Goal: Find contact information: Find contact information

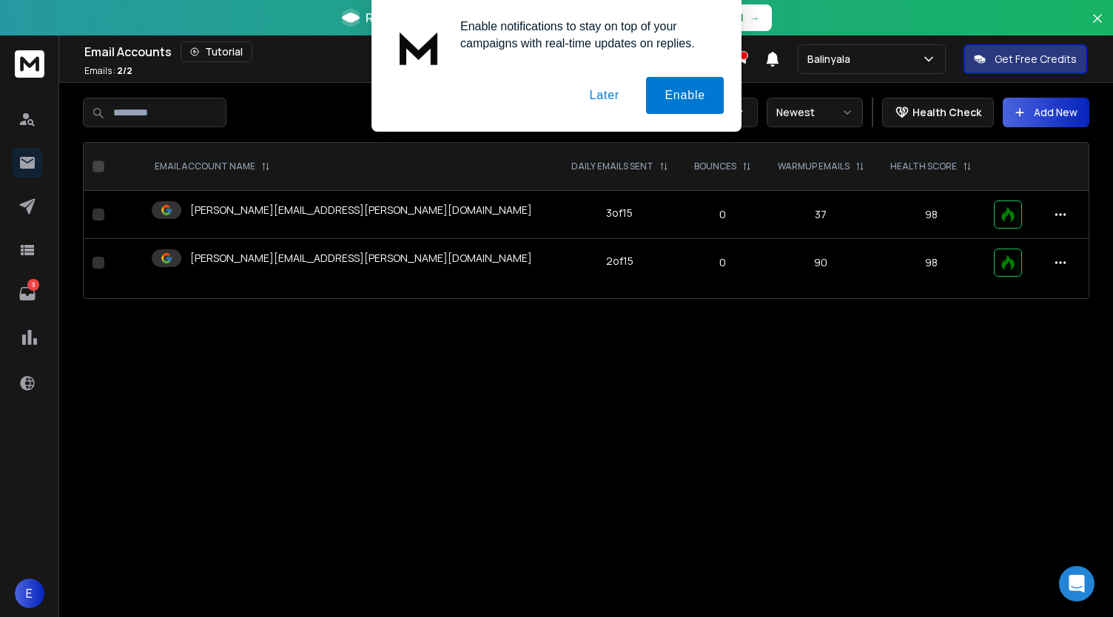
click at [48, 303] on div "3 E" at bounding box center [29, 330] width 59 height 588
click at [34, 303] on icon at bounding box center [28, 294] width 18 height 18
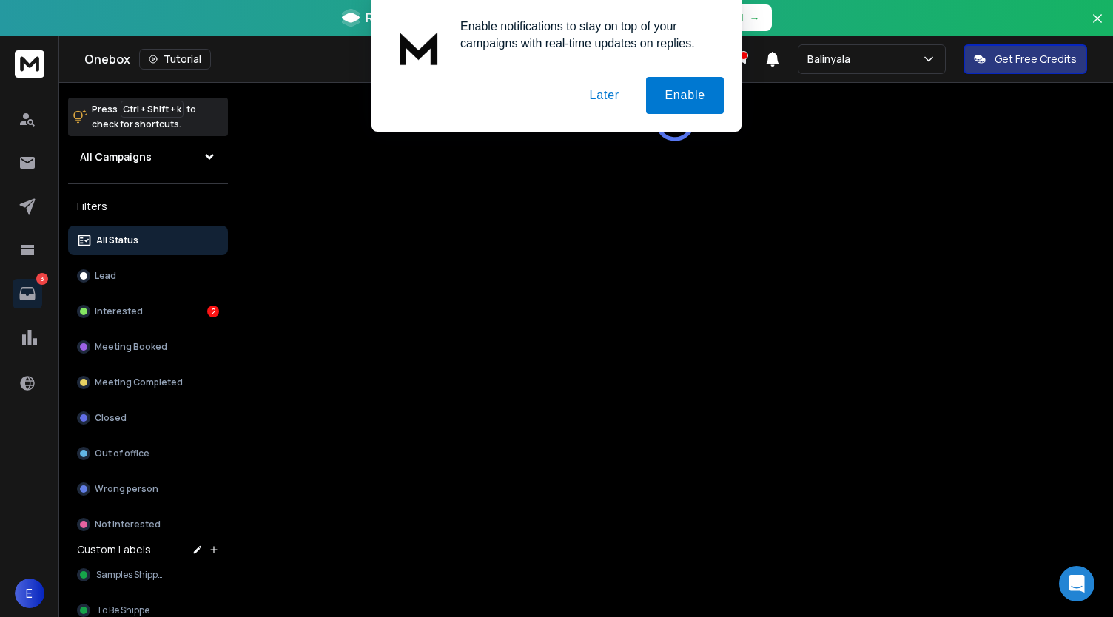
click at [593, 90] on button "Later" at bounding box center [604, 95] width 67 height 37
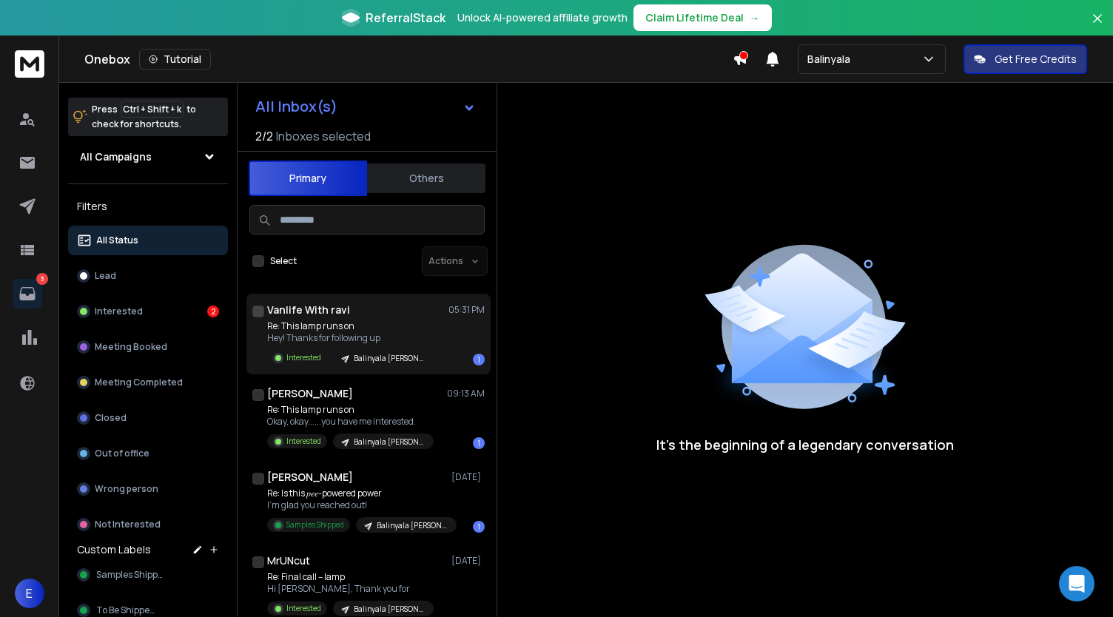
click at [446, 349] on div "Re: This lamp runs on Hey! Thanks for following up Interested Balinyala [PERSON…" at bounding box center [376, 343] width 218 height 45
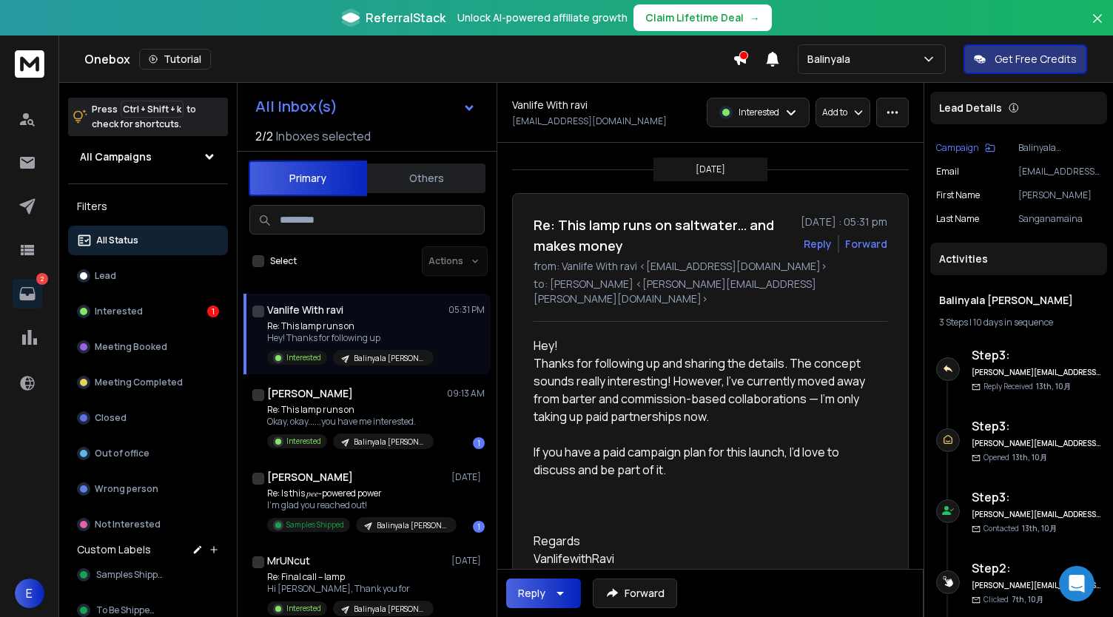
click at [830, 405] on div "Thanks for following up and sharing the details. The concept sounds really inte…" at bounding box center [705, 390] width 342 height 71
drag, startPoint x: 563, startPoint y: 268, endPoint x: 638, endPoint y: 261, distance: 75.8
click at [637, 261] on p "from: Vanlife With ravi <[EMAIL_ADDRESS][DOMAIN_NAME]>" at bounding box center [711, 266] width 354 height 15
copy p "Vanlife With ravi"
click at [666, 264] on p "from: Vanlife With ravi <[EMAIL_ADDRESS][DOMAIN_NAME]>" at bounding box center [711, 266] width 354 height 15
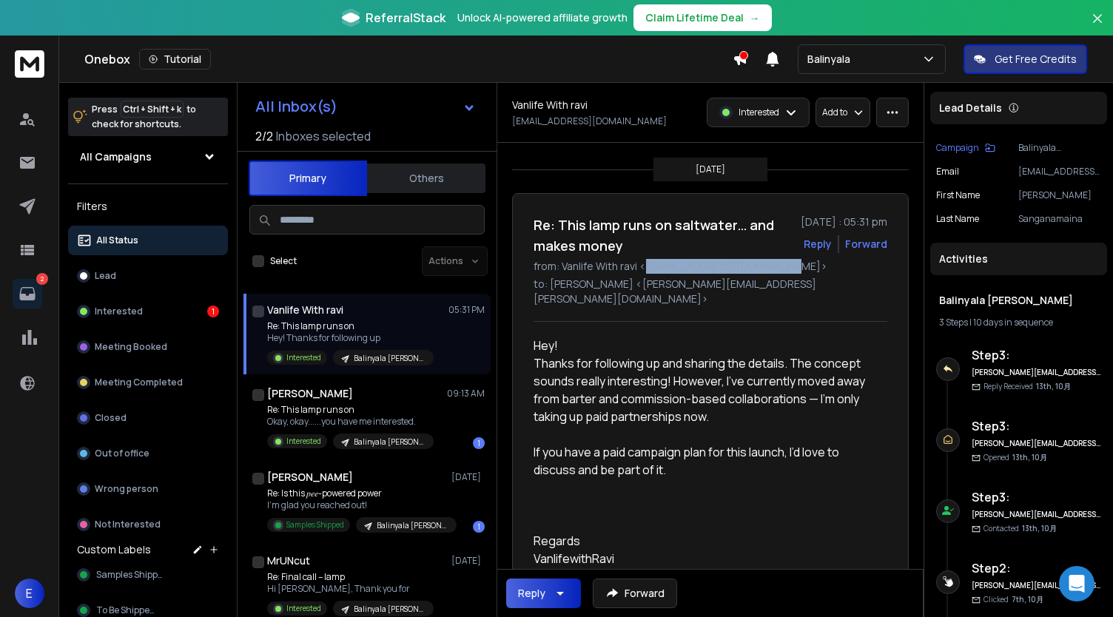
drag, startPoint x: 644, startPoint y: 264, endPoint x: 770, endPoint y: 262, distance: 125.9
click at [770, 262] on p "from: Vanlife With ravi <[EMAIL_ADDRESS][DOMAIN_NAME]>" at bounding box center [711, 266] width 354 height 15
copy p "[EMAIL_ADDRESS][DOMAIN_NAME]"
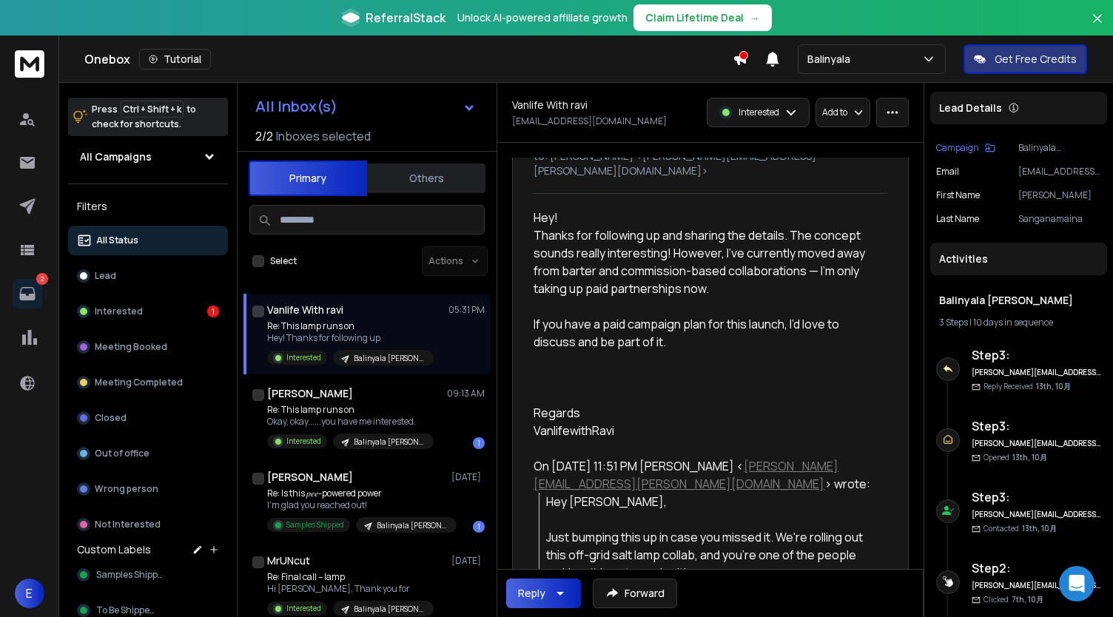
scroll to position [148, 0]
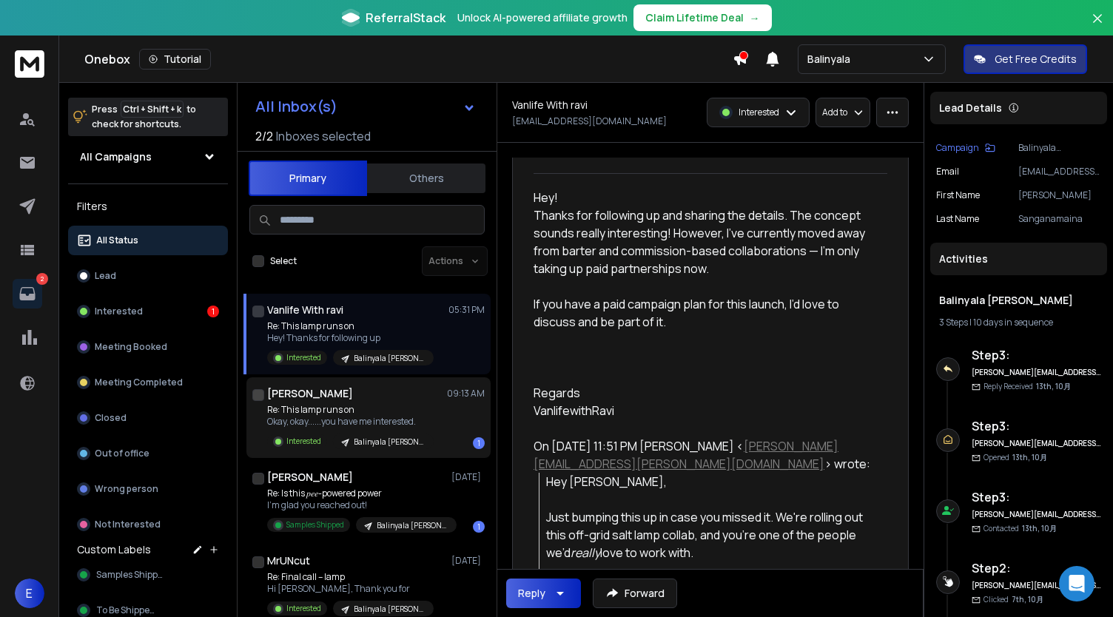
click at [442, 414] on div "Re: This lamp runs on Okay, okay......you have me interested. Interested Baliny…" at bounding box center [376, 426] width 218 height 45
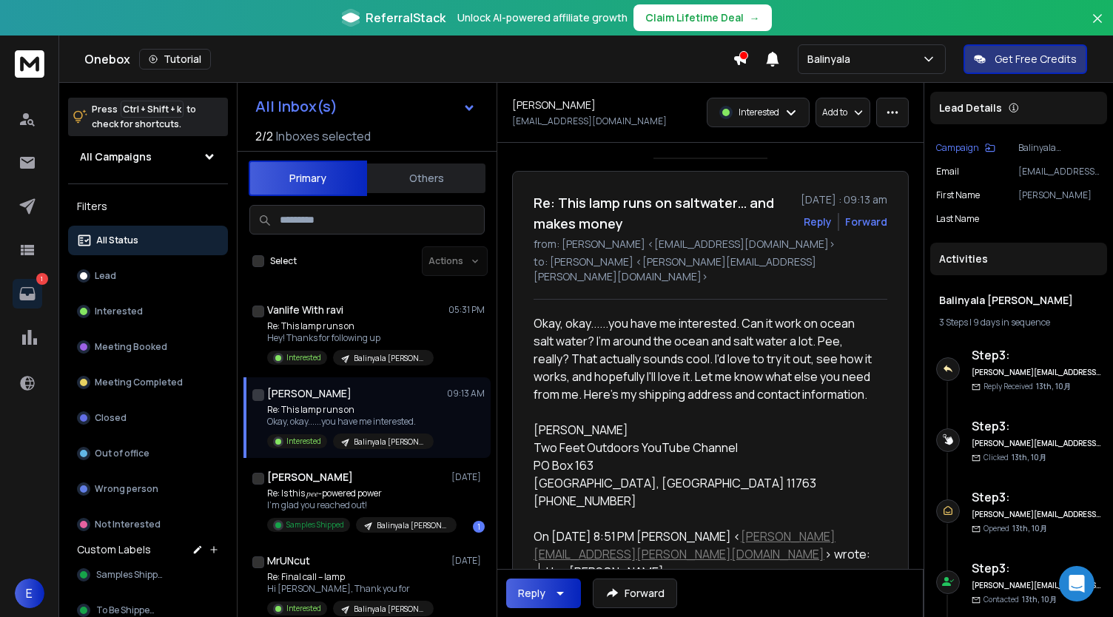
scroll to position [0, 0]
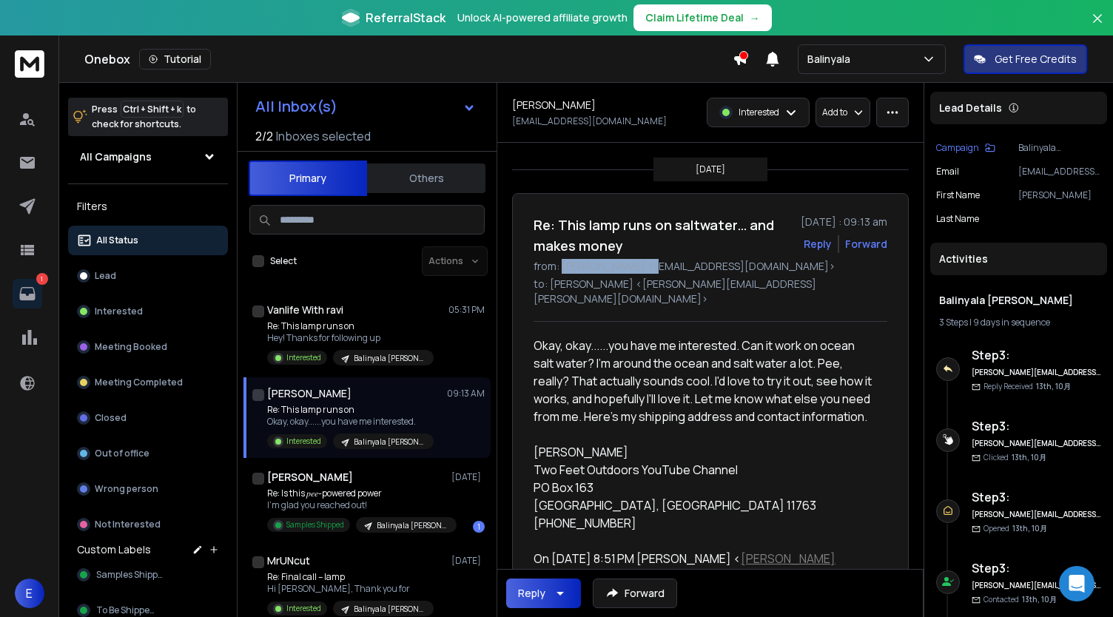
drag, startPoint x: 561, startPoint y: 267, endPoint x: 644, endPoint y: 266, distance: 82.9
click at [644, 266] on p "from: [PERSON_NAME] <[EMAIL_ADDRESS][DOMAIN_NAME]>" at bounding box center [711, 266] width 354 height 15
copy p "[PERSON_NAME]"
drag, startPoint x: 683, startPoint y: 272, endPoint x: 657, endPoint y: 269, distance: 26.0
click at [682, 272] on p "from: [PERSON_NAME] <[EMAIL_ADDRESS][DOMAIN_NAME]>" at bounding box center [711, 266] width 354 height 15
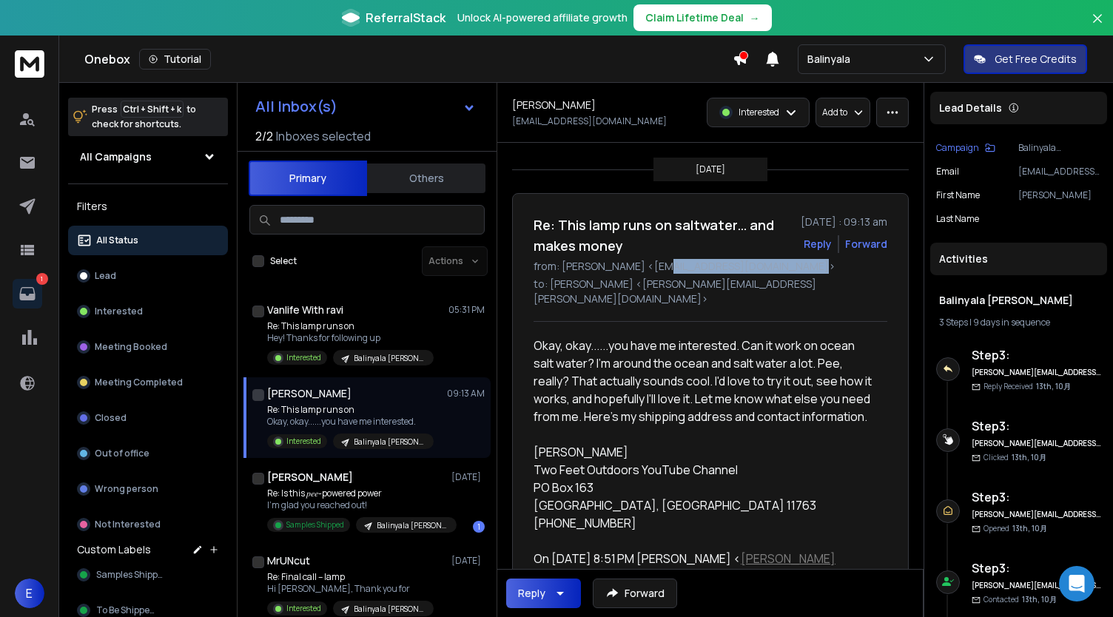
drag, startPoint x: 652, startPoint y: 265, endPoint x: 789, endPoint y: 272, distance: 137.1
click at [789, 272] on p "from: [PERSON_NAME] <[EMAIL_ADDRESS][DOMAIN_NAME]>" at bounding box center [711, 266] width 354 height 15
copy p "[EMAIL_ADDRESS][DOMAIN_NAME]"
click at [585, 275] on div "Re: This lamp runs on saltwater… and makes money [DATE] : 09:13 am Reply Forwar…" at bounding box center [711, 261] width 354 height 92
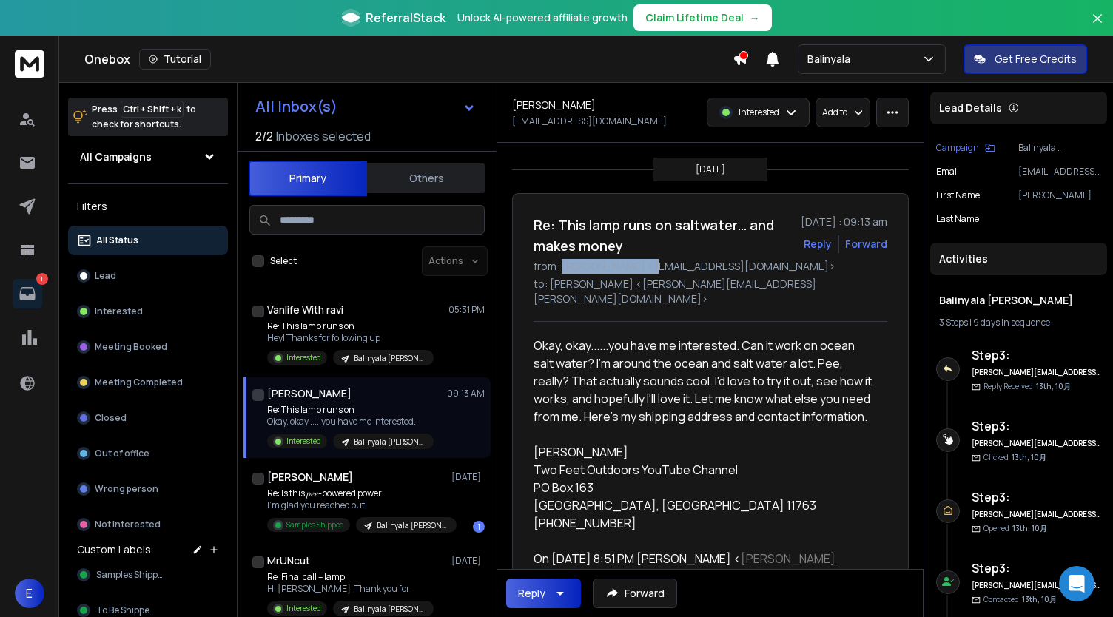
drag, startPoint x: 563, startPoint y: 262, endPoint x: 642, endPoint y: 268, distance: 80.2
click at [642, 268] on p "from: [PERSON_NAME] <[EMAIL_ADDRESS][DOMAIN_NAME]>" at bounding box center [711, 266] width 354 height 15
copy p "[PERSON_NAME]"
click at [732, 390] on div "Okay, okay......you have me interested. Can it work on ocean salt water? I'm ar…" at bounding box center [705, 434] width 342 height 195
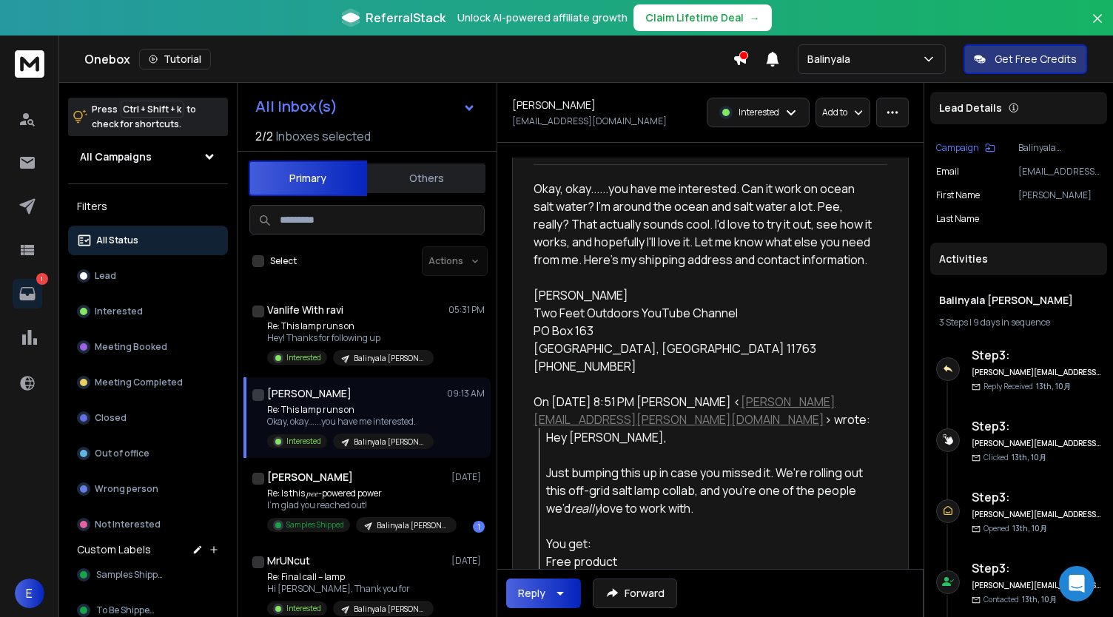
scroll to position [222, 0]
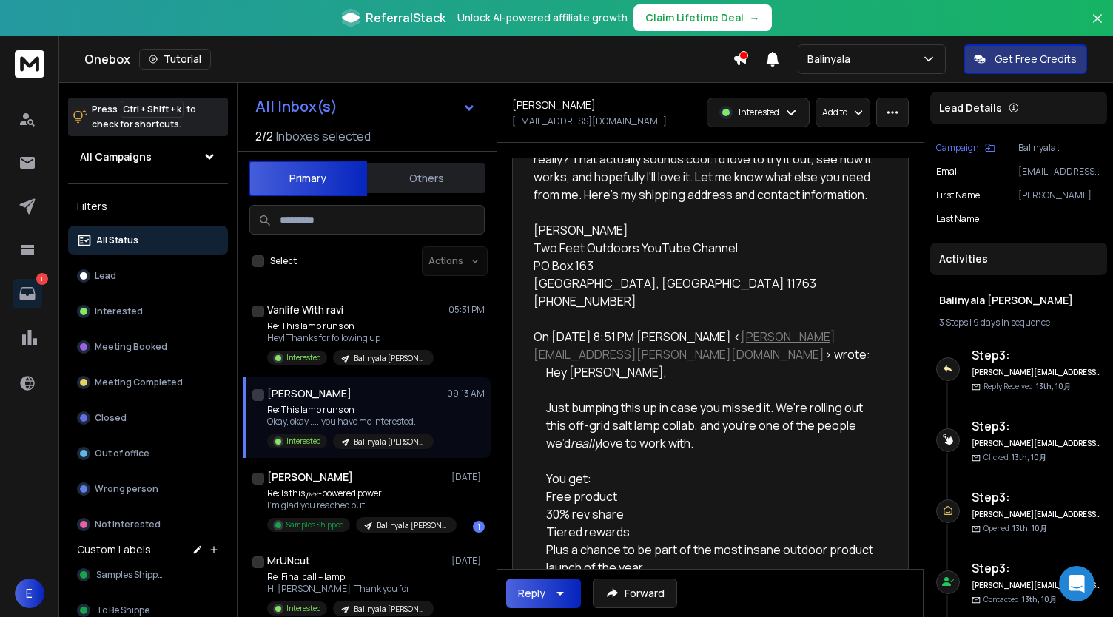
click at [607, 246] on div "Two Feet Outdoors YouTube Channel" at bounding box center [705, 248] width 342 height 18
click at [534, 234] on div "[PERSON_NAME]" at bounding box center [705, 230] width 342 height 18
drag, startPoint x: 534, startPoint y: 251, endPoint x: 612, endPoint y: 254, distance: 77.8
click at [612, 254] on div "Two Feet Outdoors YouTube Channel" at bounding box center [705, 248] width 342 height 18
drag, startPoint x: 580, startPoint y: 241, endPoint x: 566, endPoint y: 241, distance: 14.1
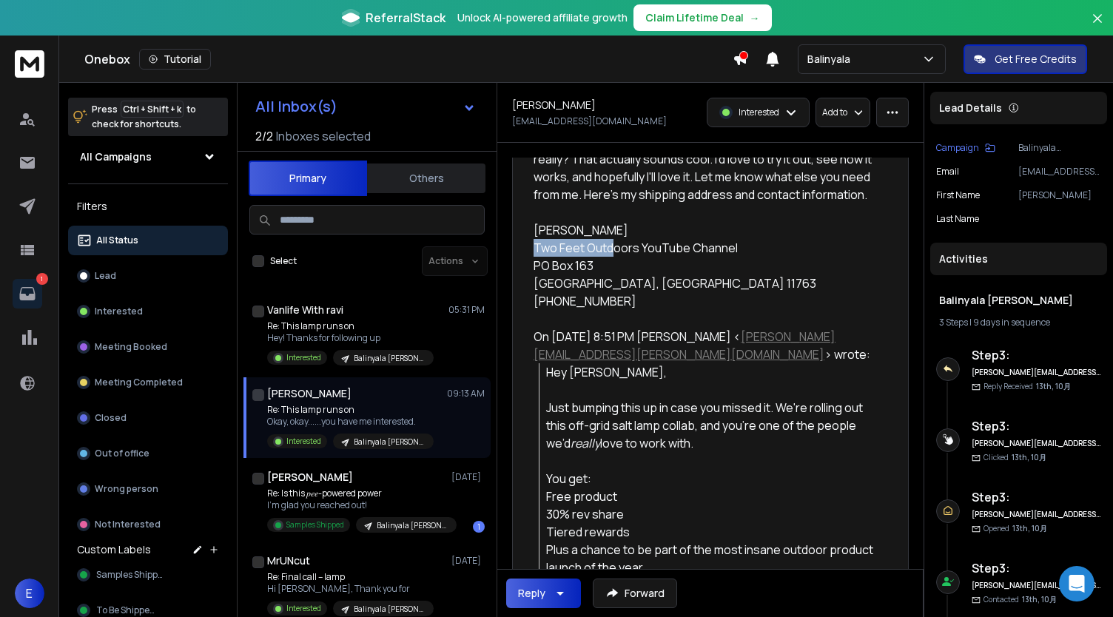
click at [580, 239] on div "[PERSON_NAME]" at bounding box center [705, 230] width 342 height 18
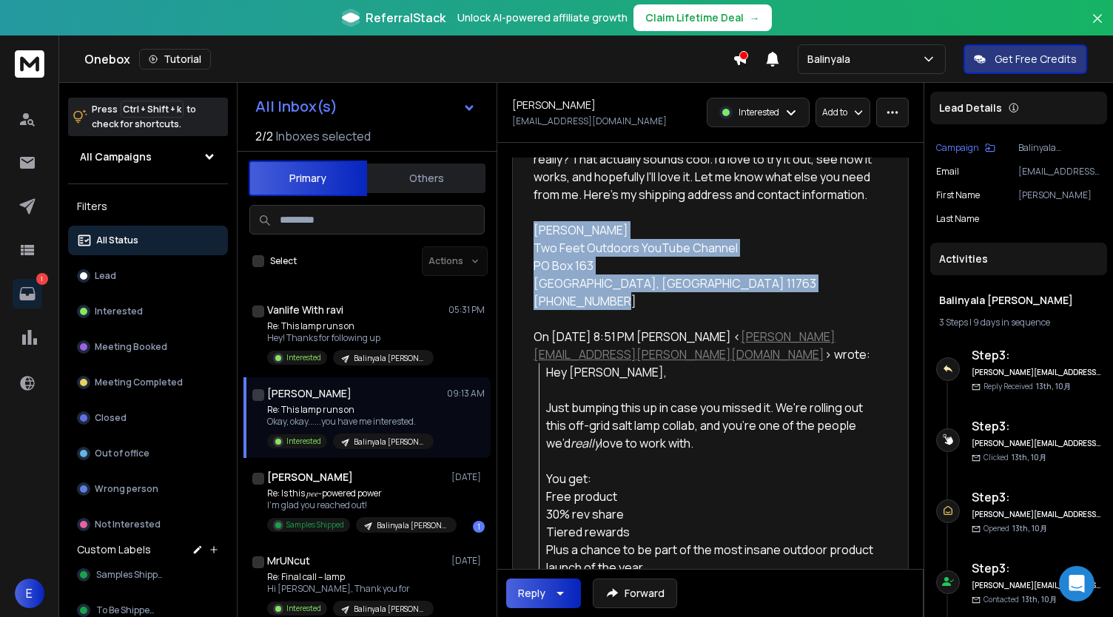
drag, startPoint x: 536, startPoint y: 232, endPoint x: 647, endPoint y: 302, distance: 131.4
click at [647, 302] on div "Okay, okay......you have me interested. Can it work on ocean salt water? I'm ar…" at bounding box center [705, 212] width 342 height 195
copy div "[PERSON_NAME] Two Feet Outdoors YouTube Channel [GEOGRAPHIC_DATA] 813-382-2686"
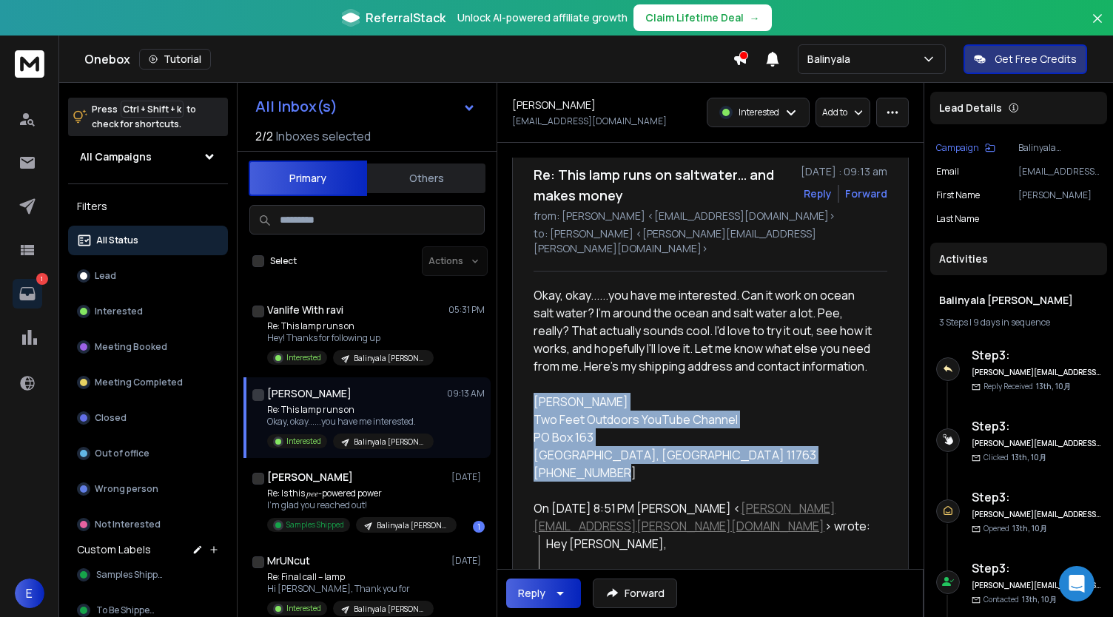
scroll to position [74, 0]
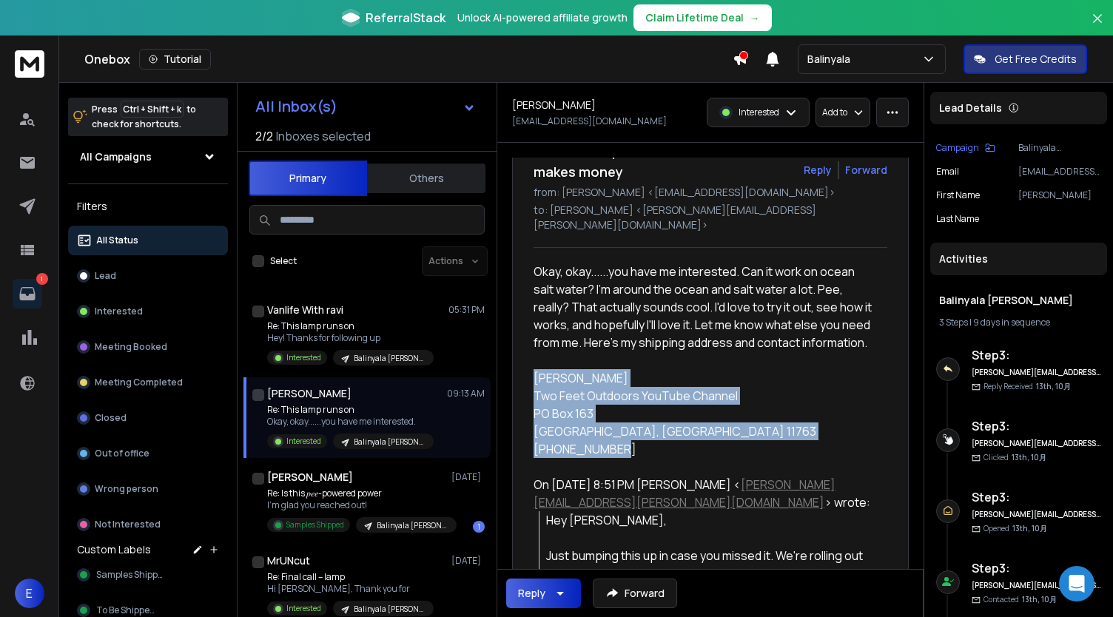
click at [614, 366] on div at bounding box center [705, 361] width 342 height 18
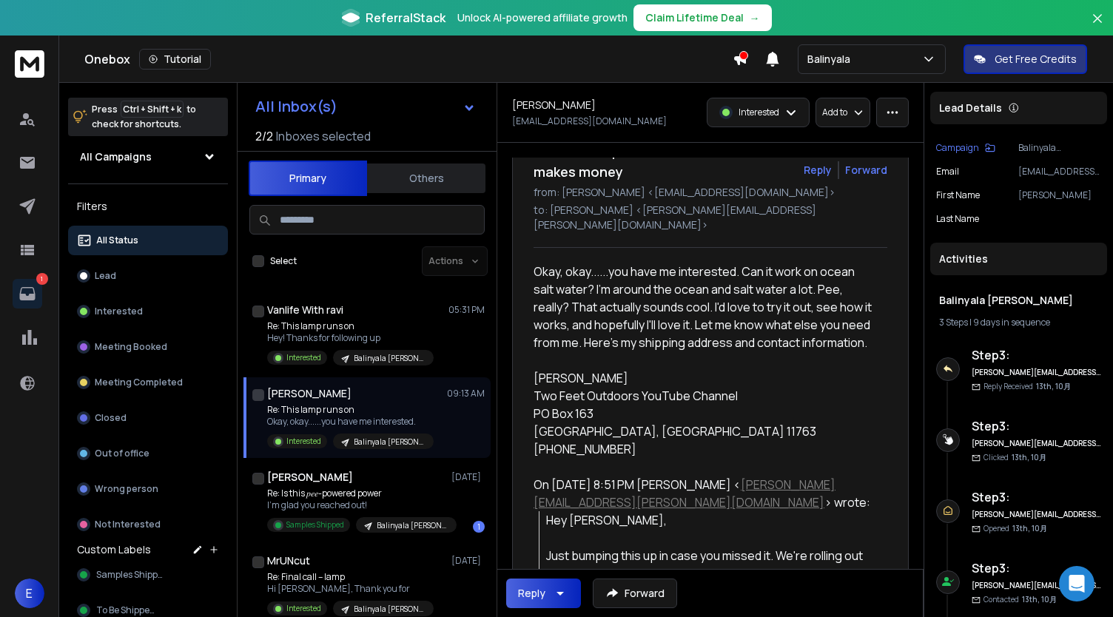
click at [607, 380] on div "[PERSON_NAME]" at bounding box center [705, 378] width 342 height 18
click at [609, 380] on div "[PERSON_NAME]" at bounding box center [705, 378] width 342 height 18
drag, startPoint x: 604, startPoint y: 380, endPoint x: 533, endPoint y: 383, distance: 71.1
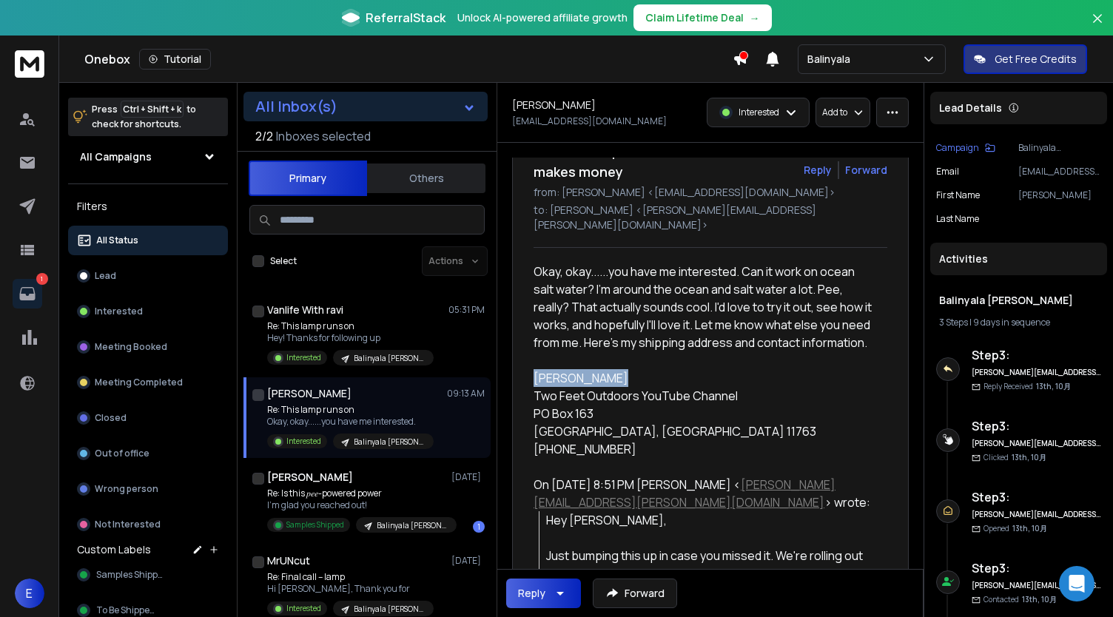
copy div "[PERSON_NAME]"
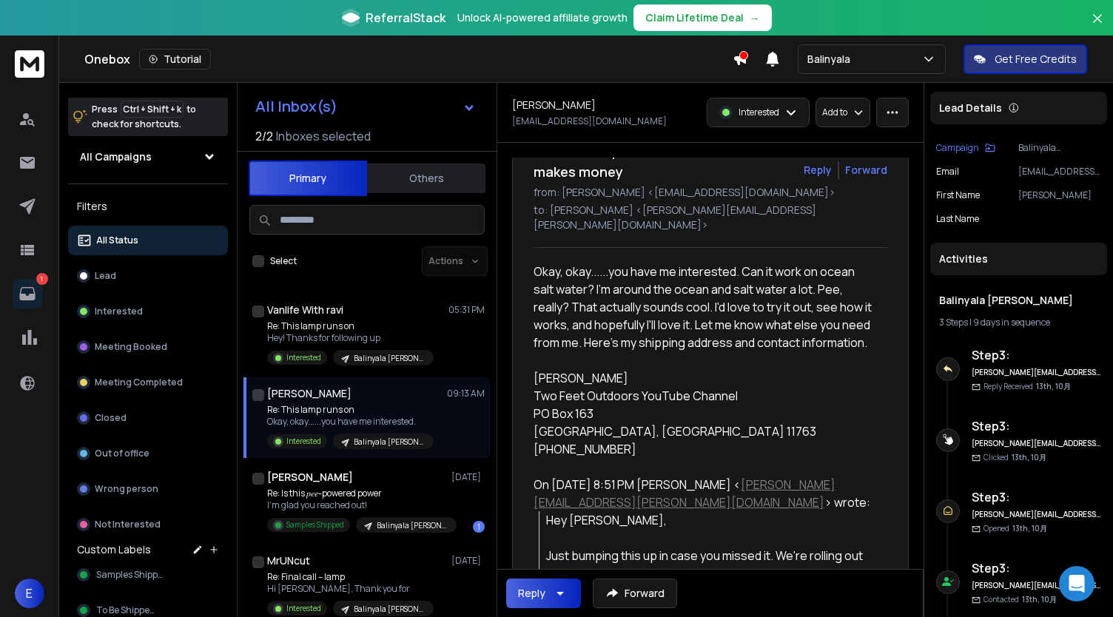
click at [623, 418] on div "PO Box 163" at bounding box center [705, 414] width 342 height 18
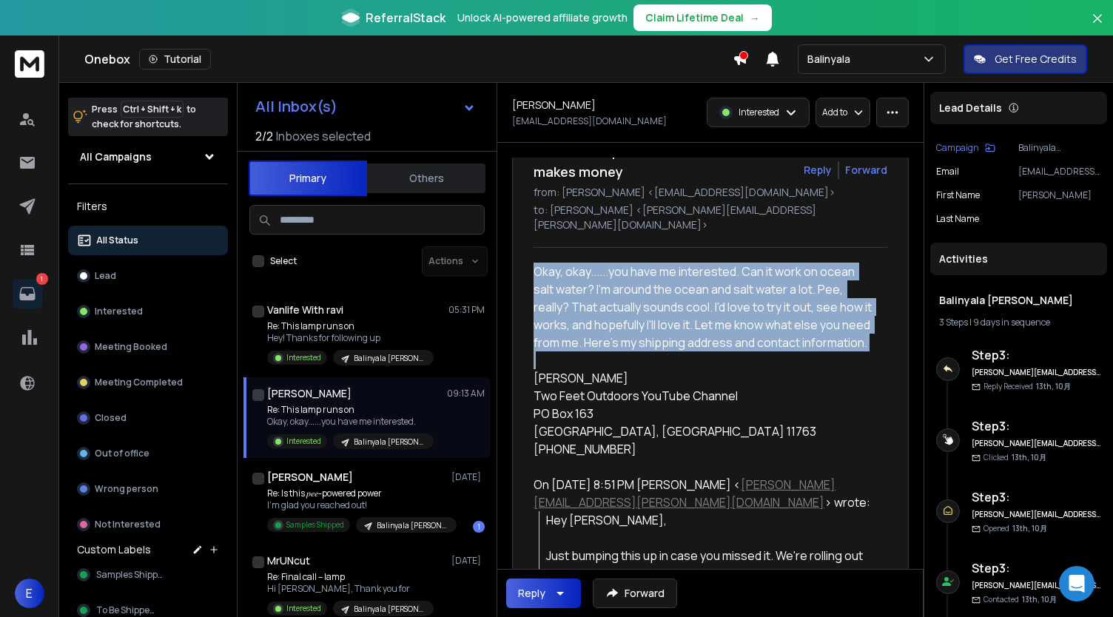
drag, startPoint x: 532, startPoint y: 378, endPoint x: 651, endPoint y: 471, distance: 150.9
copy div "Okay, okay......you have me interested. Can it work on ocean salt water? I'm ar…"
click at [702, 437] on div "[GEOGRAPHIC_DATA], [GEOGRAPHIC_DATA] 11763" at bounding box center [705, 432] width 342 height 18
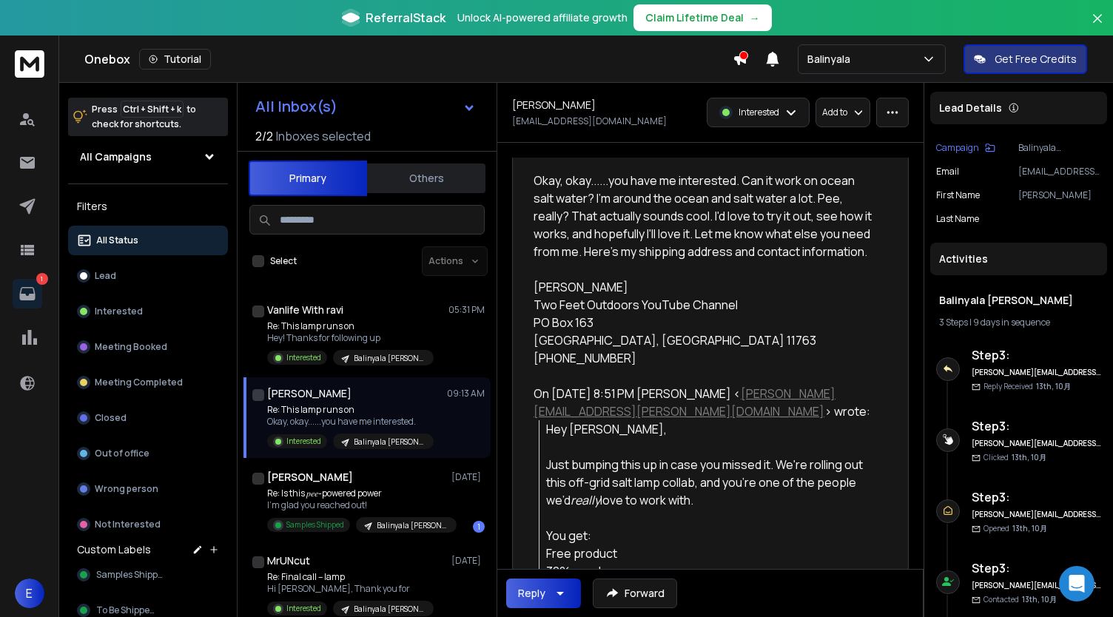
scroll to position [0, 0]
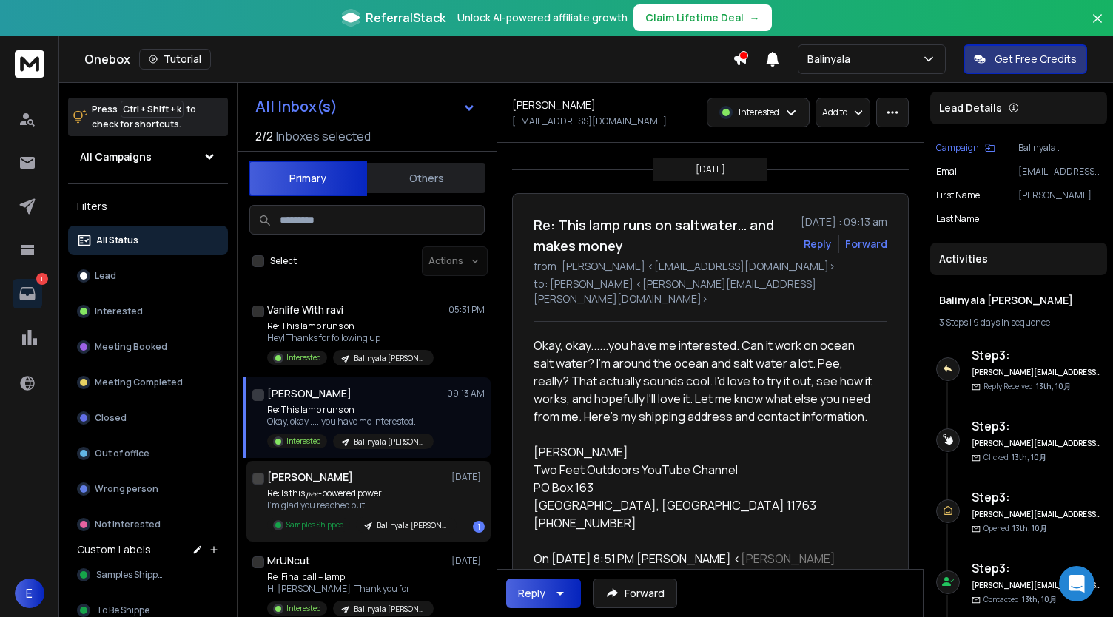
click at [410, 498] on p "Re: Is this 𝑝𝑒𝑒-powered power" at bounding box center [356, 494] width 178 height 12
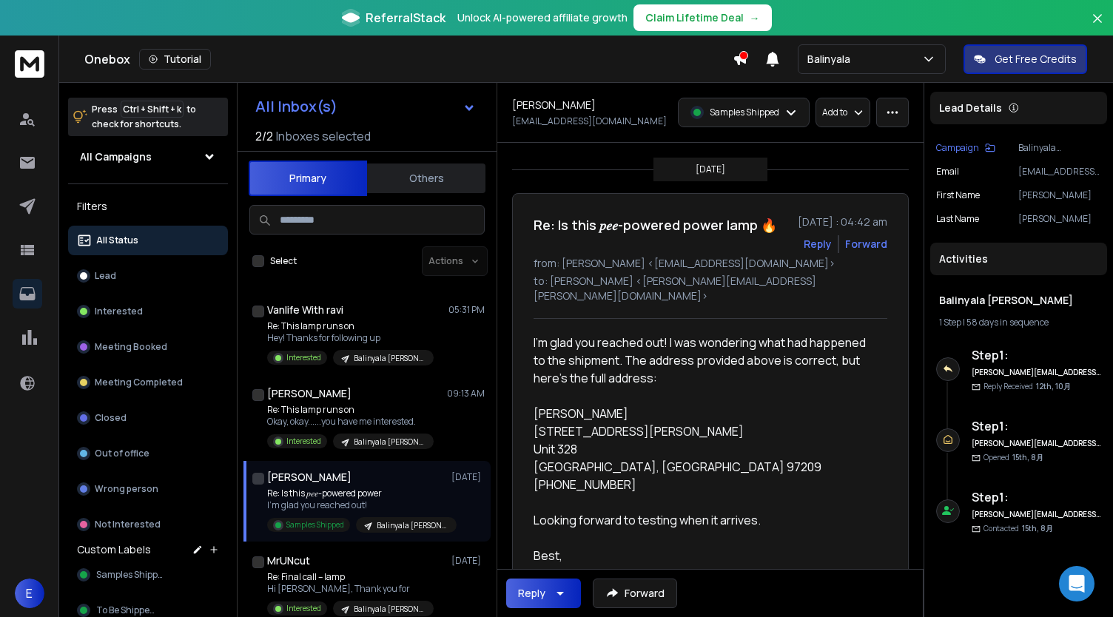
click at [708, 355] on div "I'm glad you reached out! I was wondering what had happened to the shipment. Th…" at bounding box center [705, 360] width 342 height 53
click at [694, 352] on div "I'm glad you reached out! I was wondering what had happened to the shipment. Th…" at bounding box center [705, 360] width 342 height 53
click at [819, 345] on div "I'm glad you reached out! I was wondering what had happened to the shipment. Th…" at bounding box center [705, 360] width 342 height 53
click at [836, 346] on div "I'm glad you reached out! I was wondering what had happened to the shipment. Th…" at bounding box center [705, 360] width 342 height 53
click at [653, 352] on div "I'm glad you reached out! I was wondering what had happened to the shipment. Th…" at bounding box center [705, 360] width 342 height 53
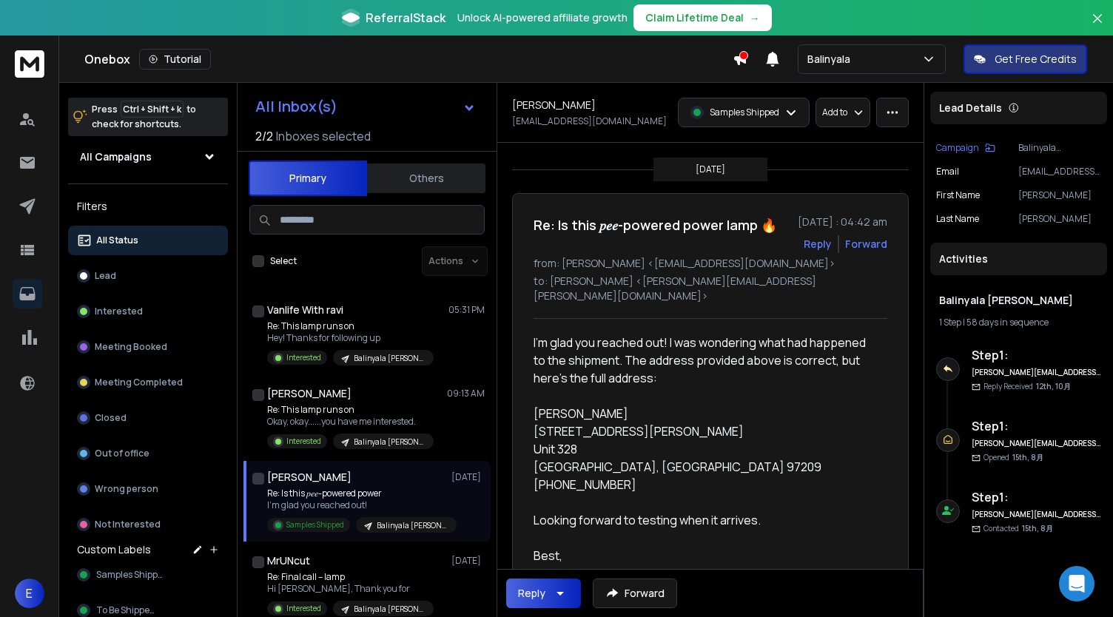
drag, startPoint x: 574, startPoint y: 365, endPoint x: 572, endPoint y: 357, distance: 8.4
click at [573, 363] on div "I'm glad you reached out! I was wondering what had happened to the shipment. Th…" at bounding box center [705, 360] width 342 height 53
click at [597, 352] on div "I'm glad you reached out! I was wondering what had happened to the shipment. Th…" at bounding box center [705, 360] width 342 height 53
click at [640, 352] on div "I'm glad you reached out! I was wondering what had happened to the shipment. Th…" at bounding box center [705, 360] width 342 height 53
click at [634, 347] on div "I'm glad you reached out! I was wondering what had happened to the shipment. Th…" at bounding box center [705, 360] width 342 height 53
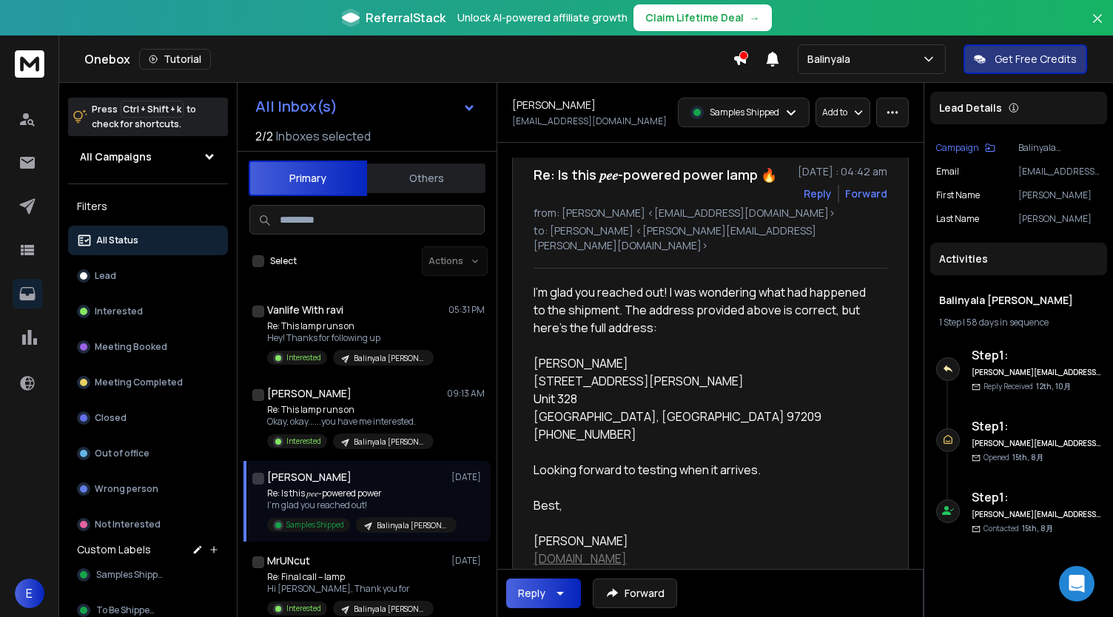
scroll to position [74, 0]
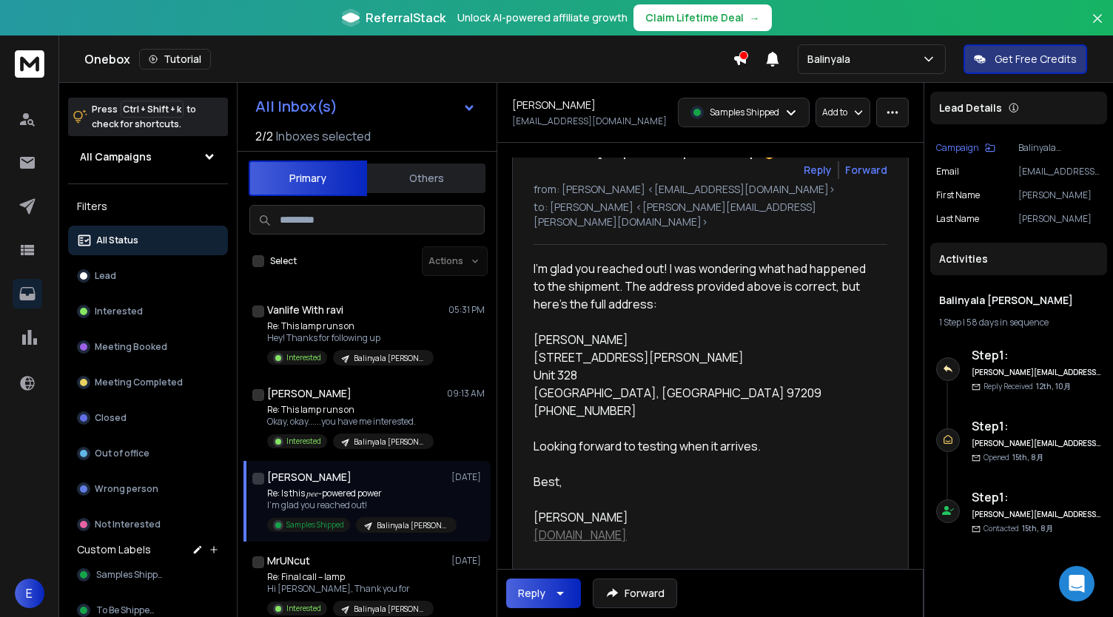
click at [780, 332] on div "[PERSON_NAME]" at bounding box center [705, 340] width 342 height 18
click at [683, 295] on div "I'm glad you reached out! I was wondering what had happened to the shipment. Th…" at bounding box center [705, 286] width 342 height 53
click at [691, 295] on div "I'm glad you reached out! I was wondering what had happened to the shipment. Th…" at bounding box center [705, 286] width 342 height 53
click at [711, 300] on div "I'm glad you reached out! I was wondering what had happened to the shipment. Th…" at bounding box center [705, 286] width 342 height 53
click at [847, 331] on div "[PERSON_NAME]" at bounding box center [705, 340] width 342 height 18
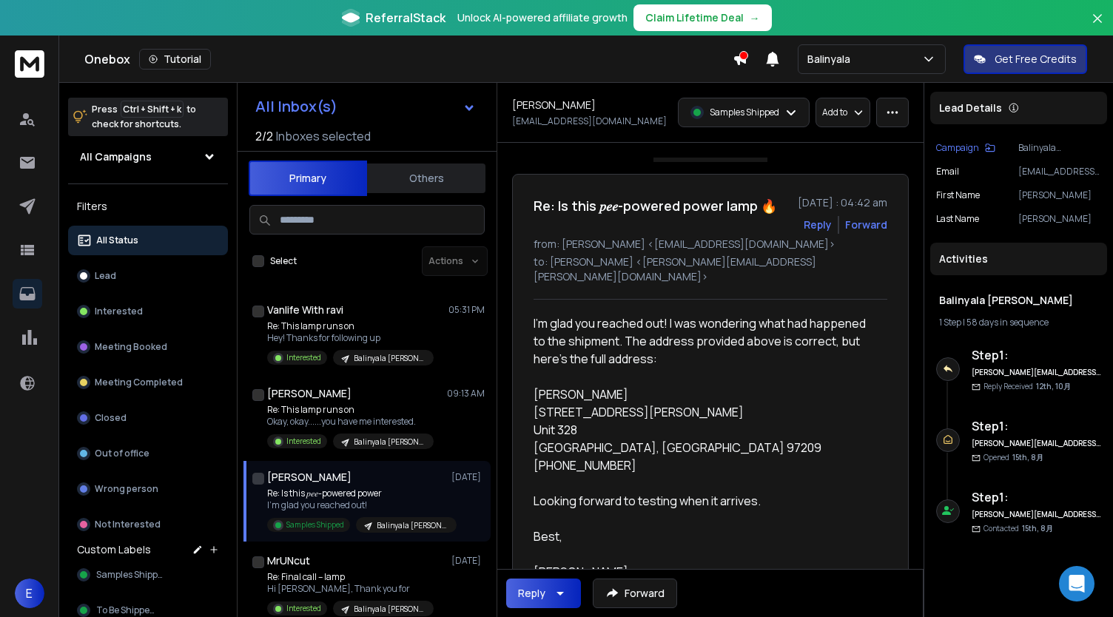
scroll to position [0, 0]
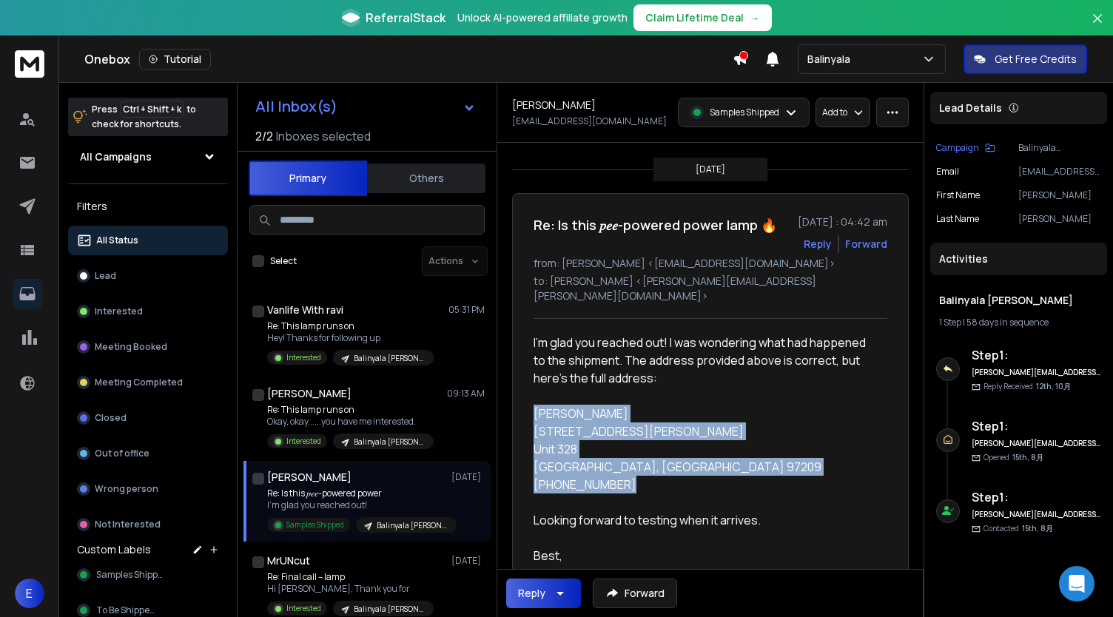
drag, startPoint x: 531, startPoint y: 400, endPoint x: 637, endPoint y: 478, distance: 131.3
copy div "[PERSON_NAME] [STREET_ADDRESS][PERSON_NAME] 1-517-294-0345"
click at [792, 423] on div "[STREET_ADDRESS][PERSON_NAME]" at bounding box center [705, 432] width 342 height 18
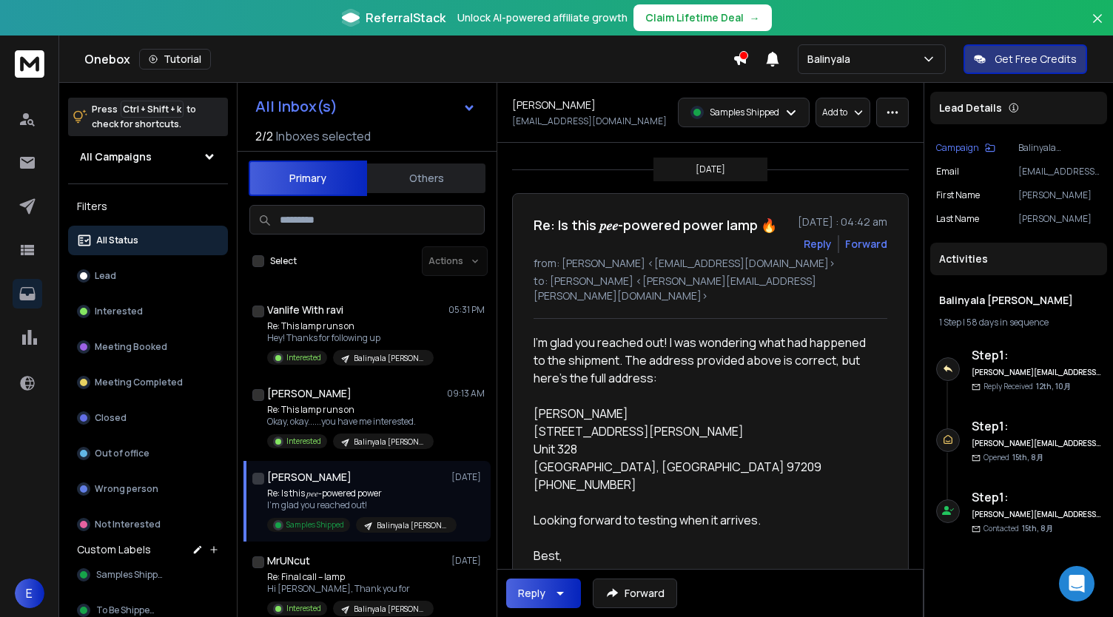
click at [741, 423] on div "[STREET_ADDRESS][PERSON_NAME]" at bounding box center [705, 432] width 342 height 18
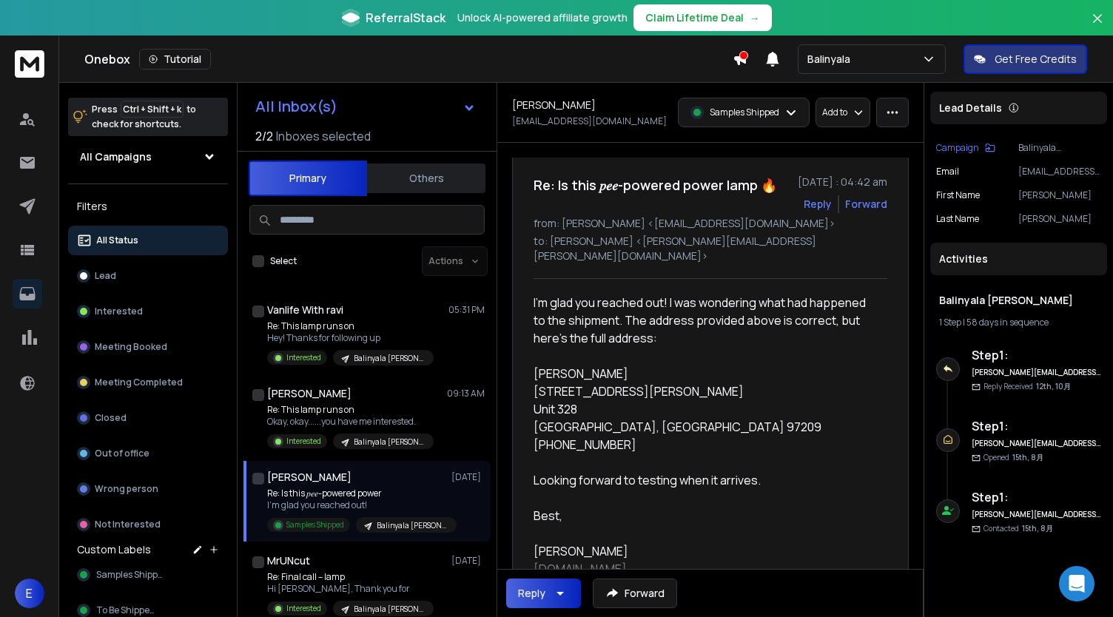
scroll to position [74, 0]
